Goal: Task Accomplishment & Management: Manage account settings

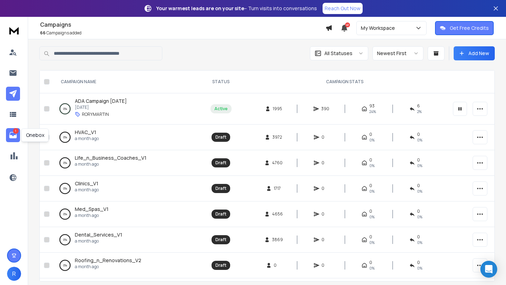
click at [11, 136] on icon at bounding box center [12, 135] width 7 height 6
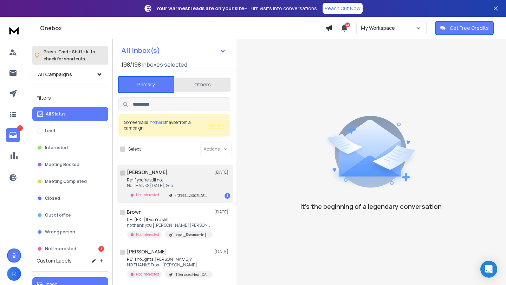
click at [150, 183] on p "No THANKS On Wed, Sep" at bounding box center [169, 186] width 84 height 6
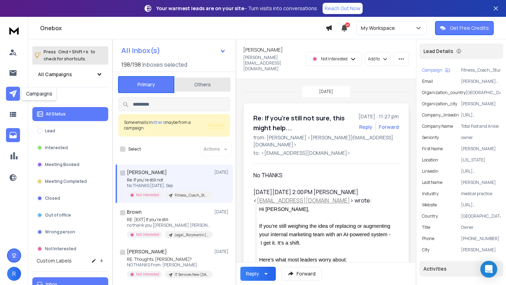
click at [14, 95] on icon at bounding box center [12, 93] width 7 height 7
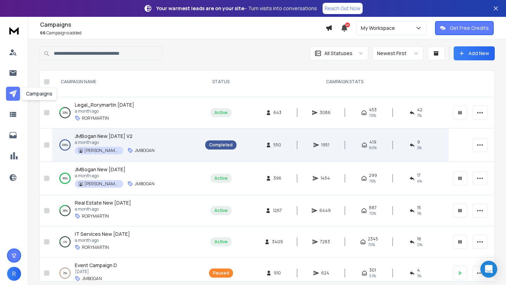
scroll to position [268, 0]
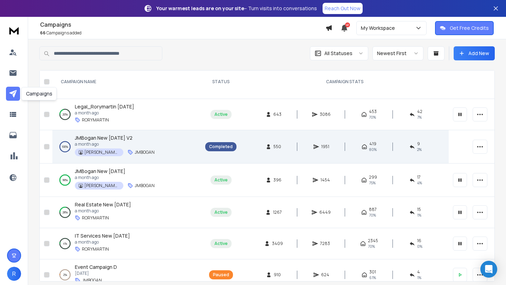
click at [110, 136] on span "JMBogan New [DATE] V2" at bounding box center [104, 138] width 58 height 7
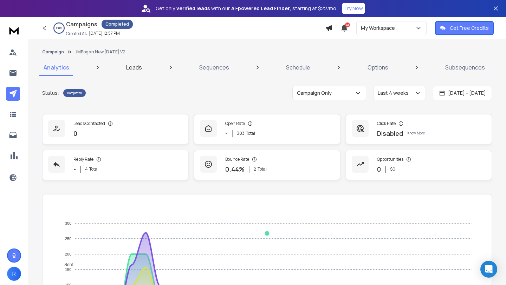
click at [132, 71] on p "Leads" at bounding box center [134, 67] width 16 height 8
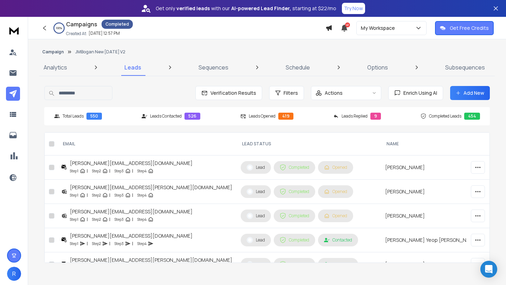
click at [472, 94] on button "Add New" at bounding box center [470, 93] width 40 height 14
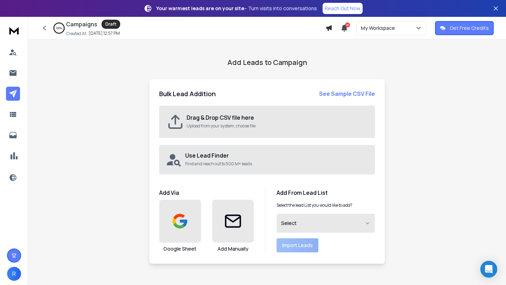
click at [234, 129] on p "Upload from your system, choose file" at bounding box center [277, 126] width 181 height 6
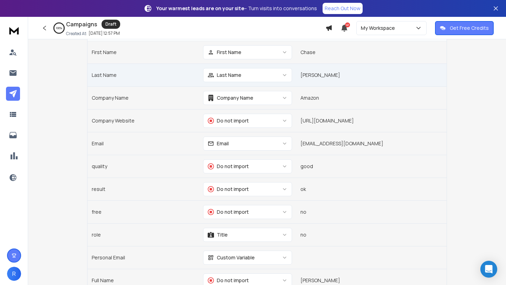
scroll to position [141, 0]
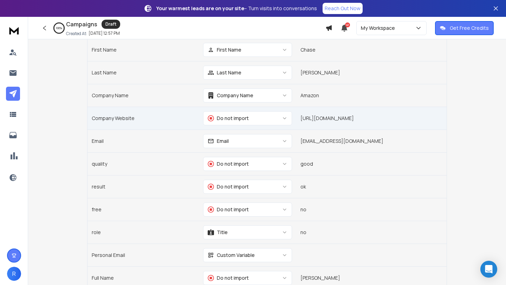
click at [231, 115] on div "Do not import" at bounding box center [228, 118] width 41 height 7
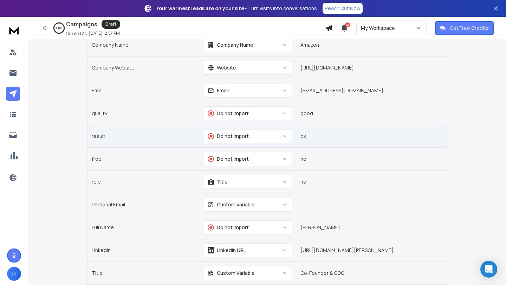
scroll to position [191, 0]
click at [232, 175] on button "Title" at bounding box center [247, 182] width 89 height 14
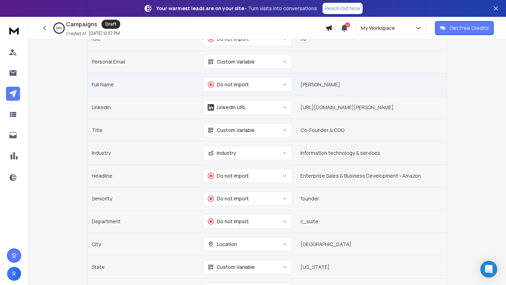
scroll to position [335, 0]
click at [241, 126] on div "Custom Variable" at bounding box center [231, 129] width 47 height 7
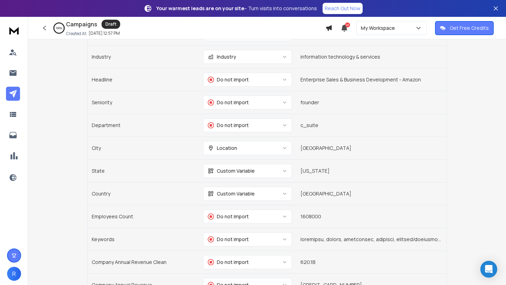
scroll to position [432, 0]
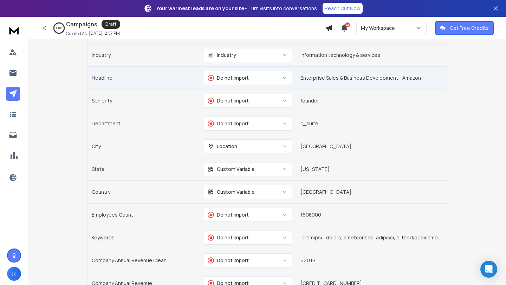
click at [235, 74] on div "Do not import" at bounding box center [228, 77] width 41 height 7
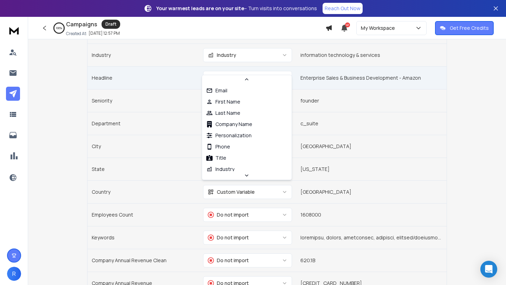
scroll to position [71, 0]
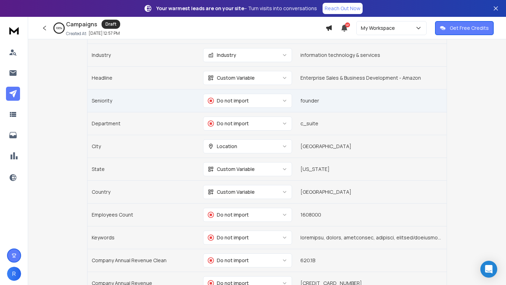
click at [238, 97] on div "Do not import" at bounding box center [228, 100] width 41 height 7
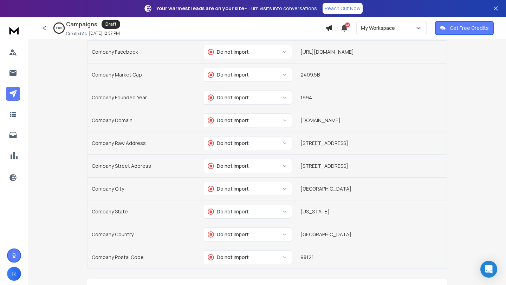
scroll to position [1033, 0]
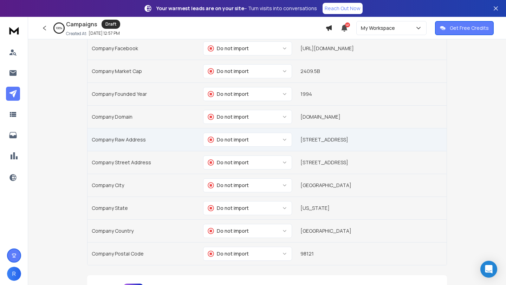
click at [241, 133] on button "Do not import" at bounding box center [247, 140] width 89 height 14
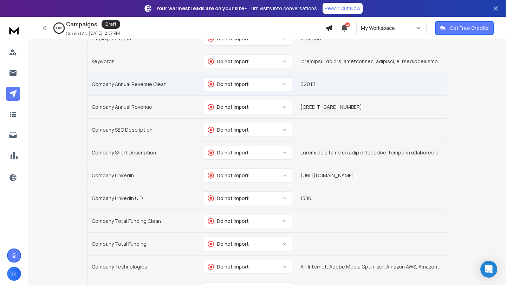
scroll to position [614, 0]
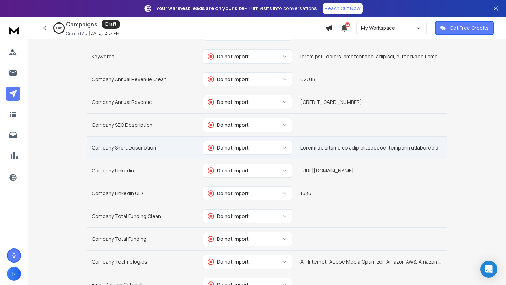
click at [238, 141] on button "Do not import" at bounding box center [247, 148] width 89 height 14
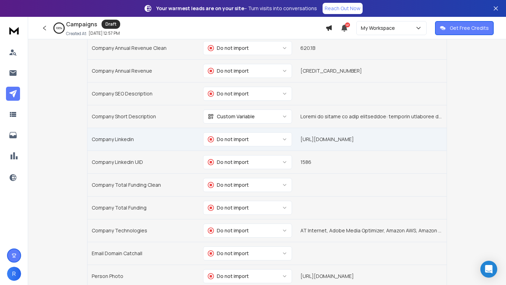
scroll to position [661, 0]
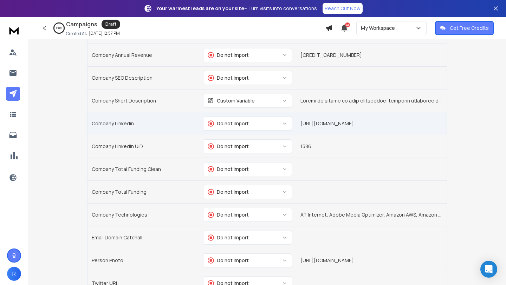
click at [252, 117] on button "Do not import" at bounding box center [247, 124] width 89 height 14
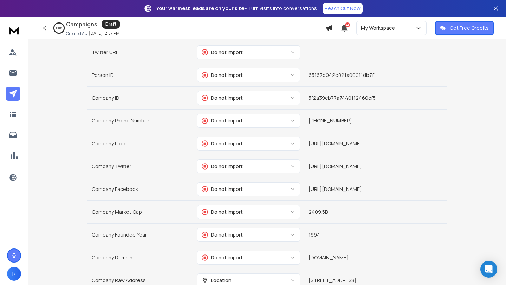
scroll to position [892, 0]
click at [237, 117] on div "Do not import" at bounding box center [222, 120] width 41 height 7
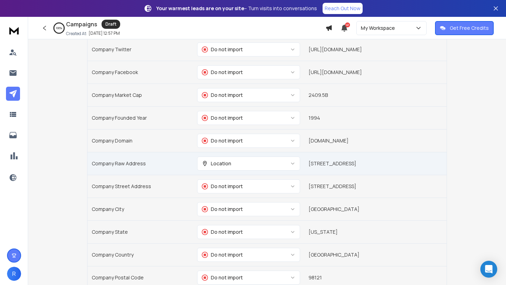
scroll to position [1009, 0]
click at [227, 137] on div "Do not import" at bounding box center [222, 140] width 41 height 7
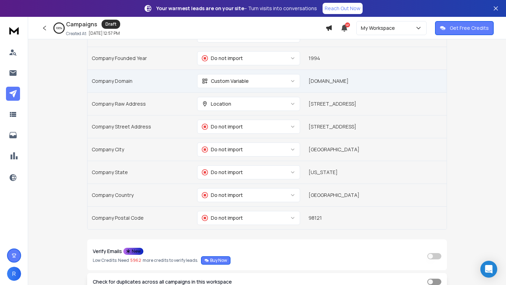
scroll to position [1070, 0]
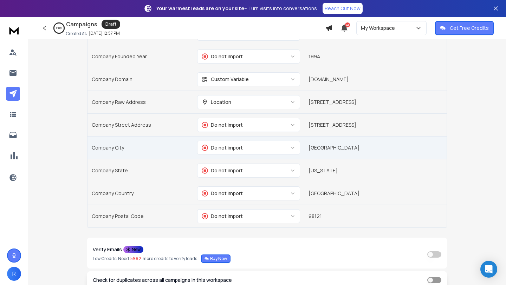
click at [236, 144] on div "Do not import" at bounding box center [222, 147] width 41 height 7
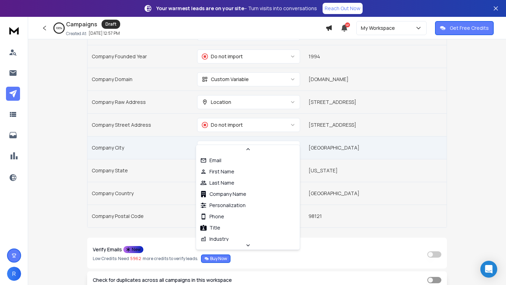
scroll to position [71, 0]
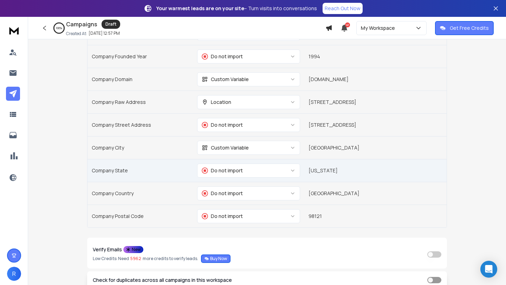
click at [234, 167] on div "Do not import" at bounding box center [222, 170] width 41 height 7
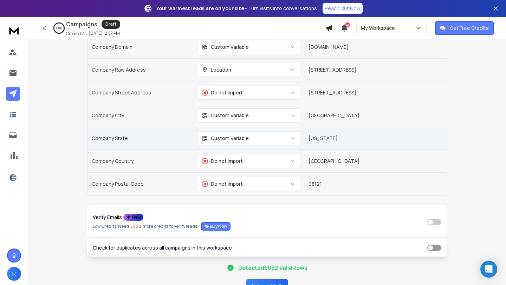
scroll to position [1110, 0]
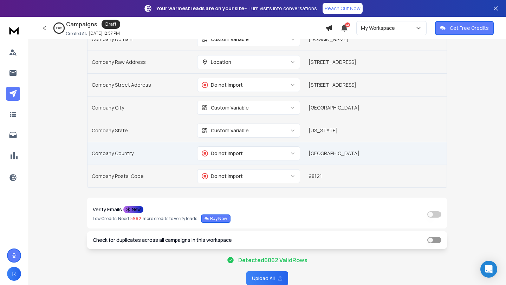
click at [260, 147] on button "Do not import" at bounding box center [248, 154] width 103 height 14
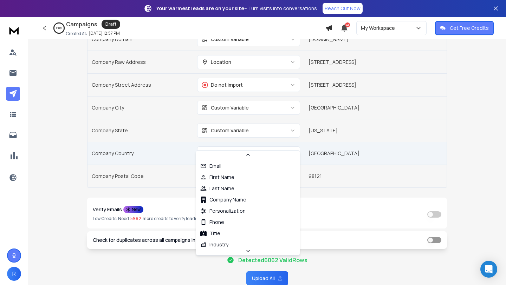
scroll to position [71, 0]
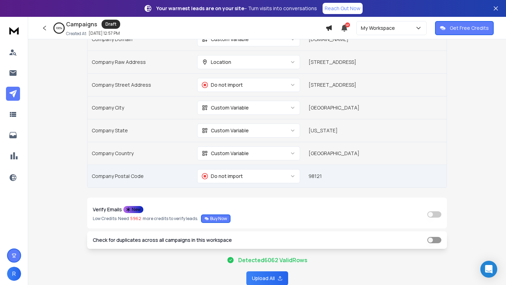
click at [245, 169] on button "Do not import" at bounding box center [248, 176] width 103 height 14
click at [432, 237] on button "Check for duplicates across all campaigns in this workspace" at bounding box center [434, 240] width 14 height 6
click at [258, 272] on button "Upload All" at bounding box center [267, 279] width 42 height 14
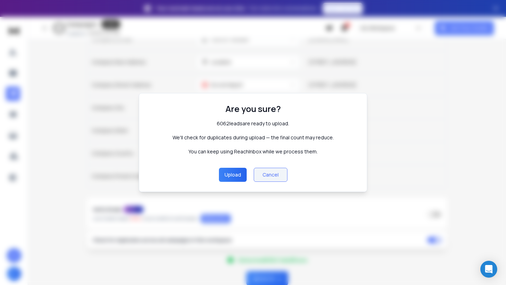
click at [234, 172] on button "Upload" at bounding box center [233, 175] width 28 height 14
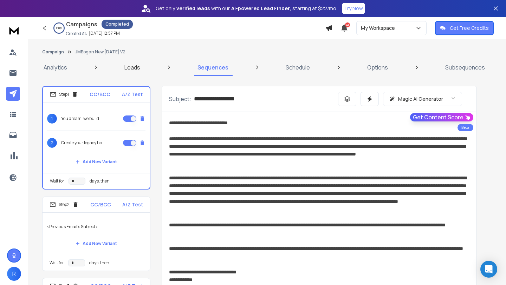
click at [134, 67] on p "Leads" at bounding box center [132, 67] width 16 height 8
